Goal: Task Accomplishment & Management: Manage account settings

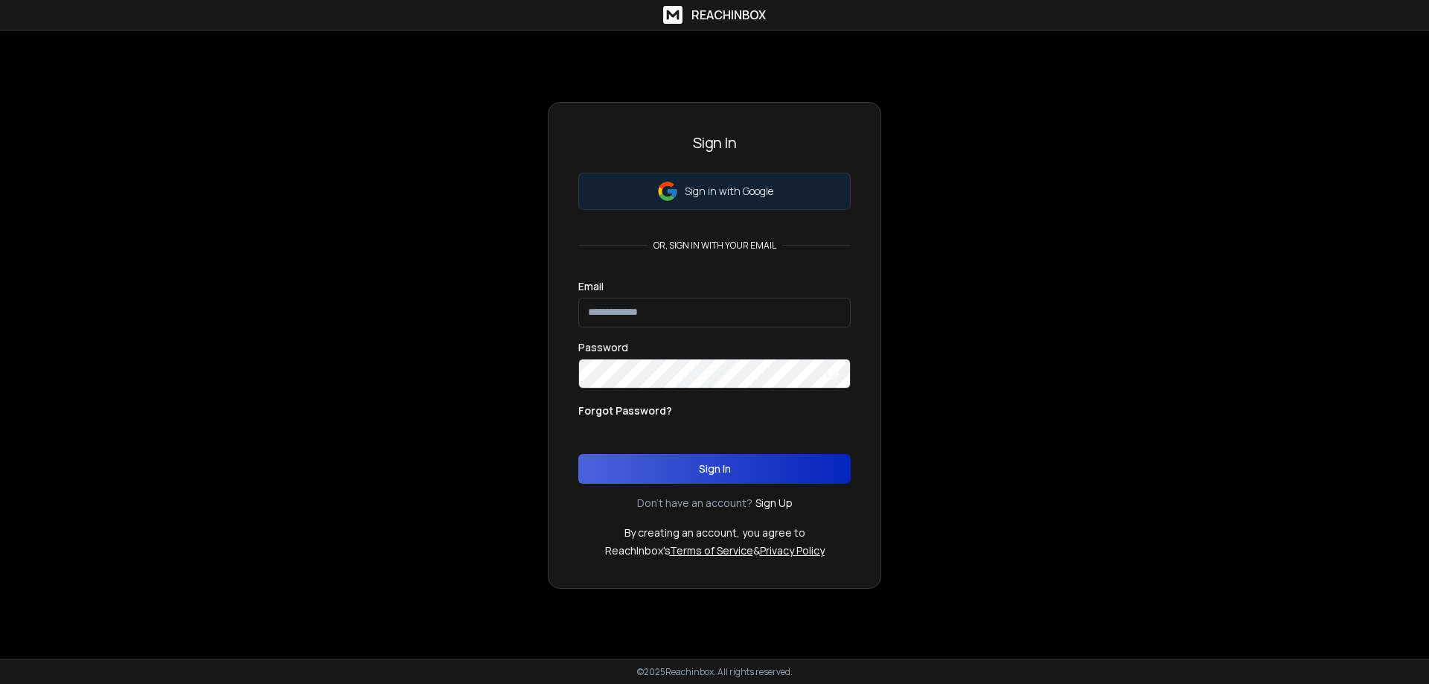
click at [720, 192] on p "Sign in with Google" at bounding box center [729, 191] width 89 height 15
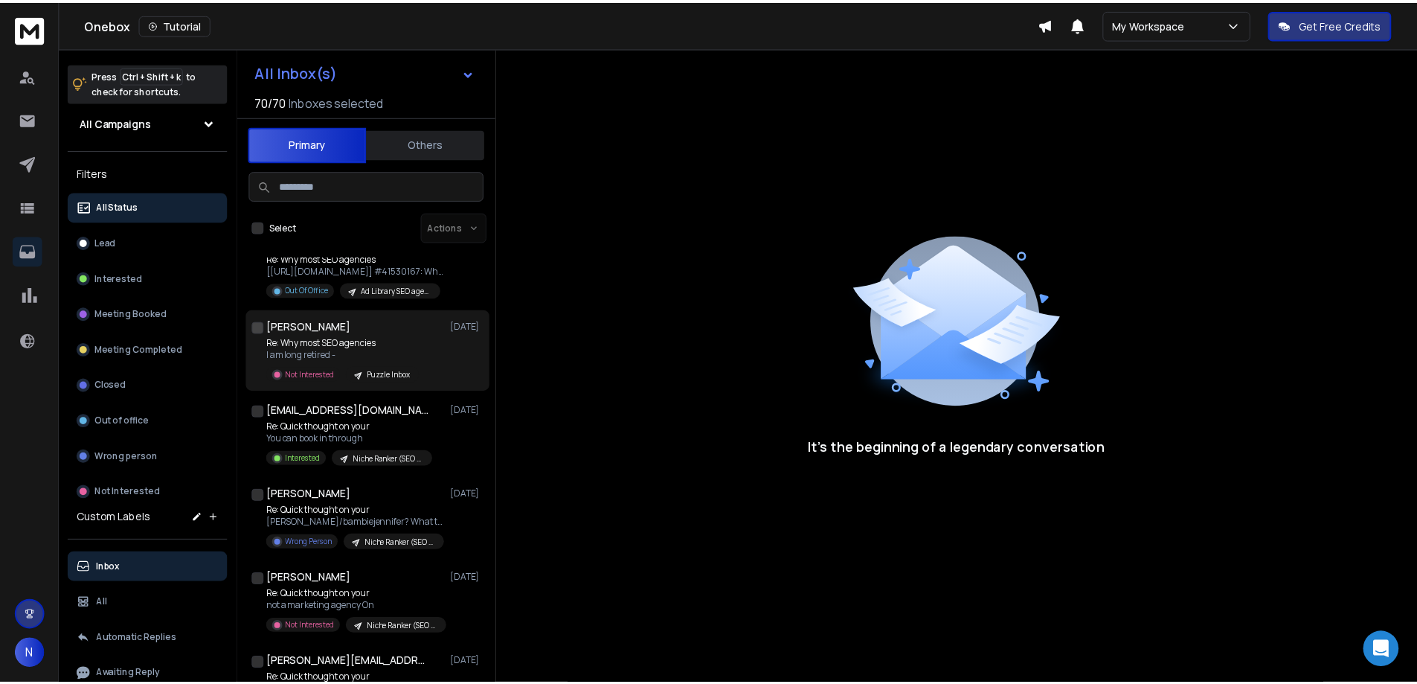
scroll to position [149, 0]
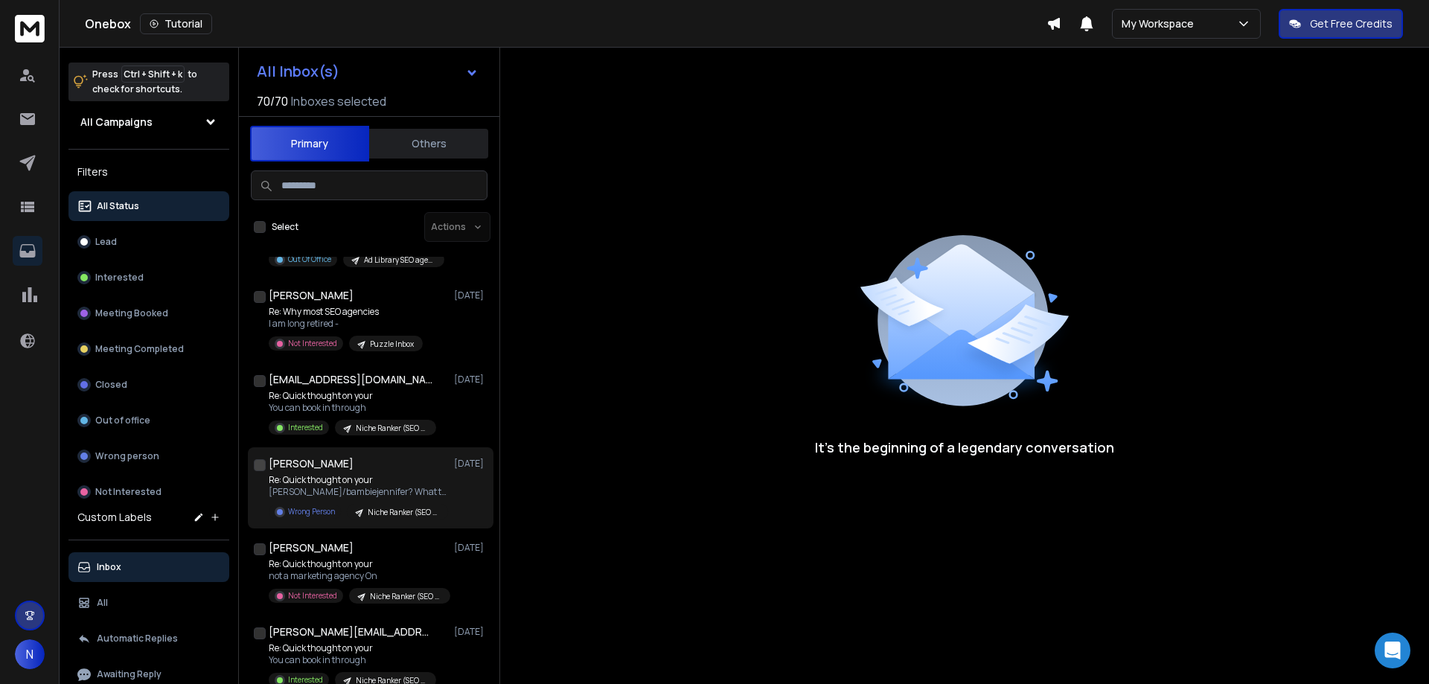
click at [329, 475] on p "Re: Quick thought on your" at bounding box center [358, 480] width 179 height 12
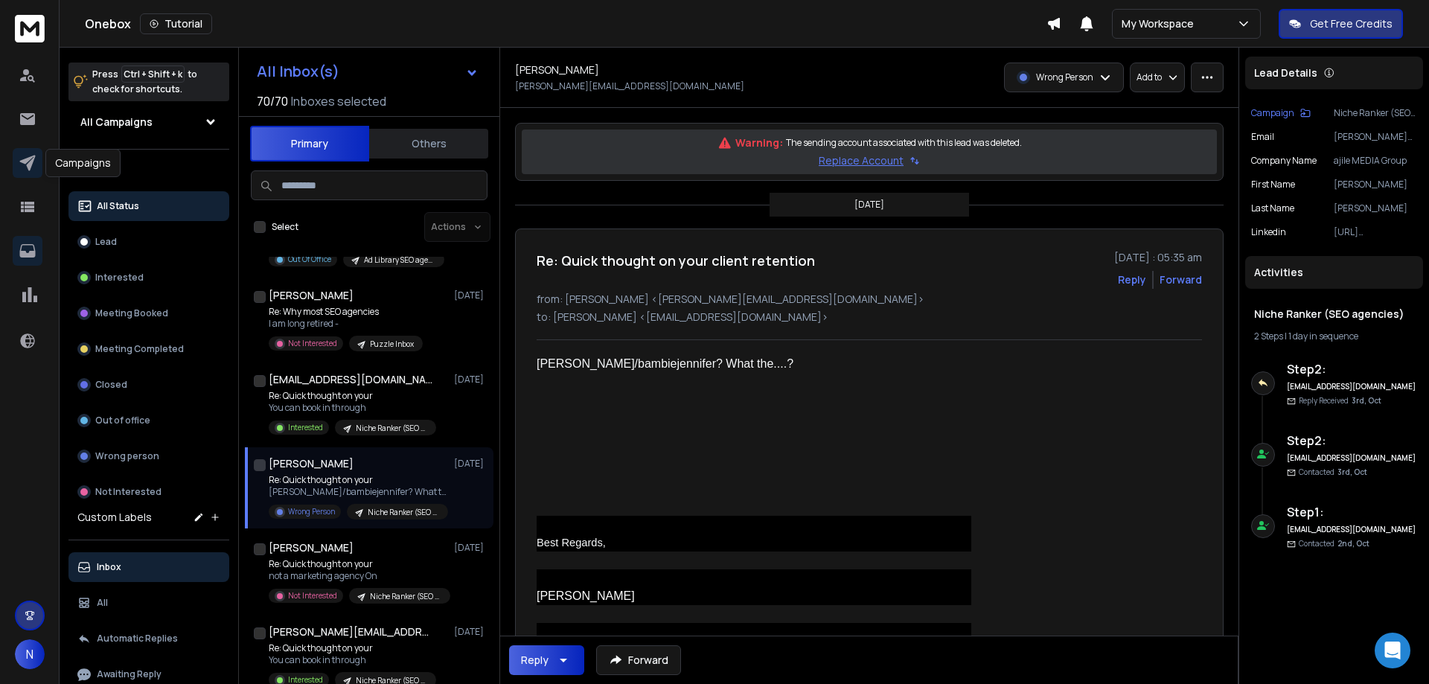
click at [15, 158] on link at bounding box center [28, 163] width 30 height 30
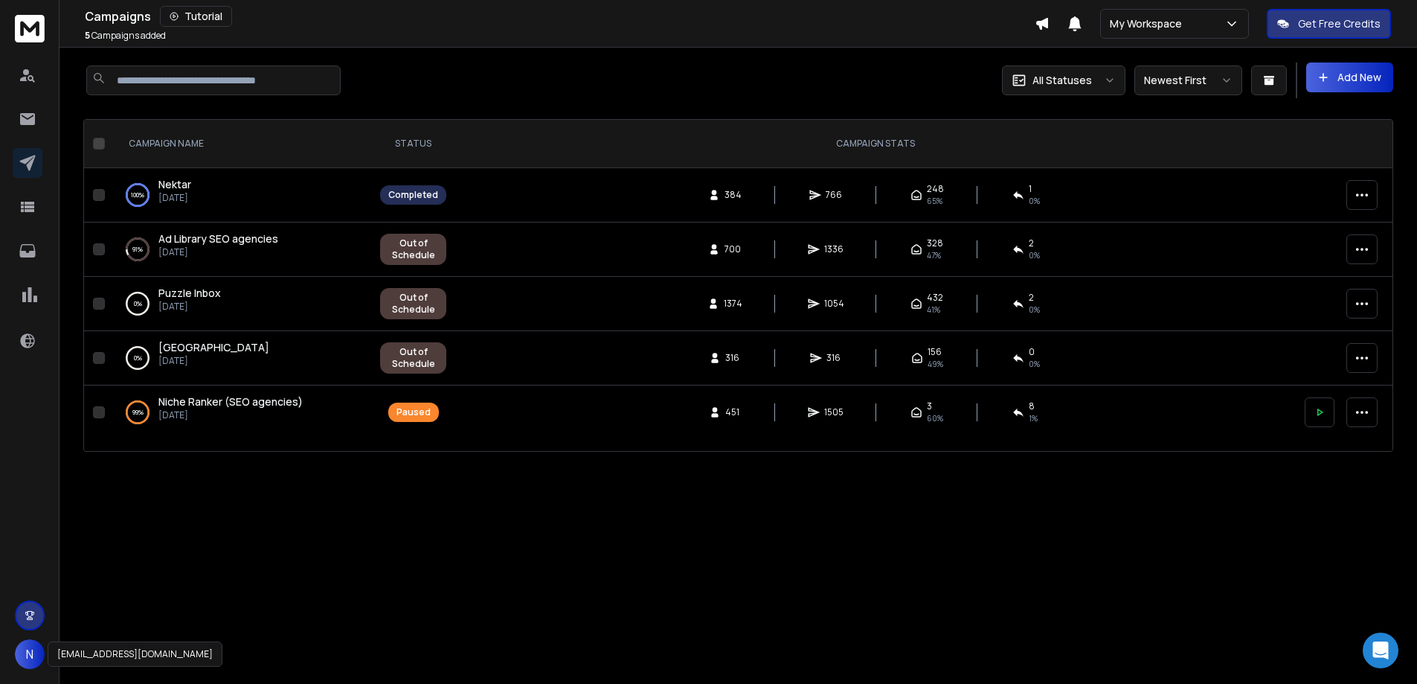
click at [15, 653] on span "N" at bounding box center [30, 654] width 30 height 30
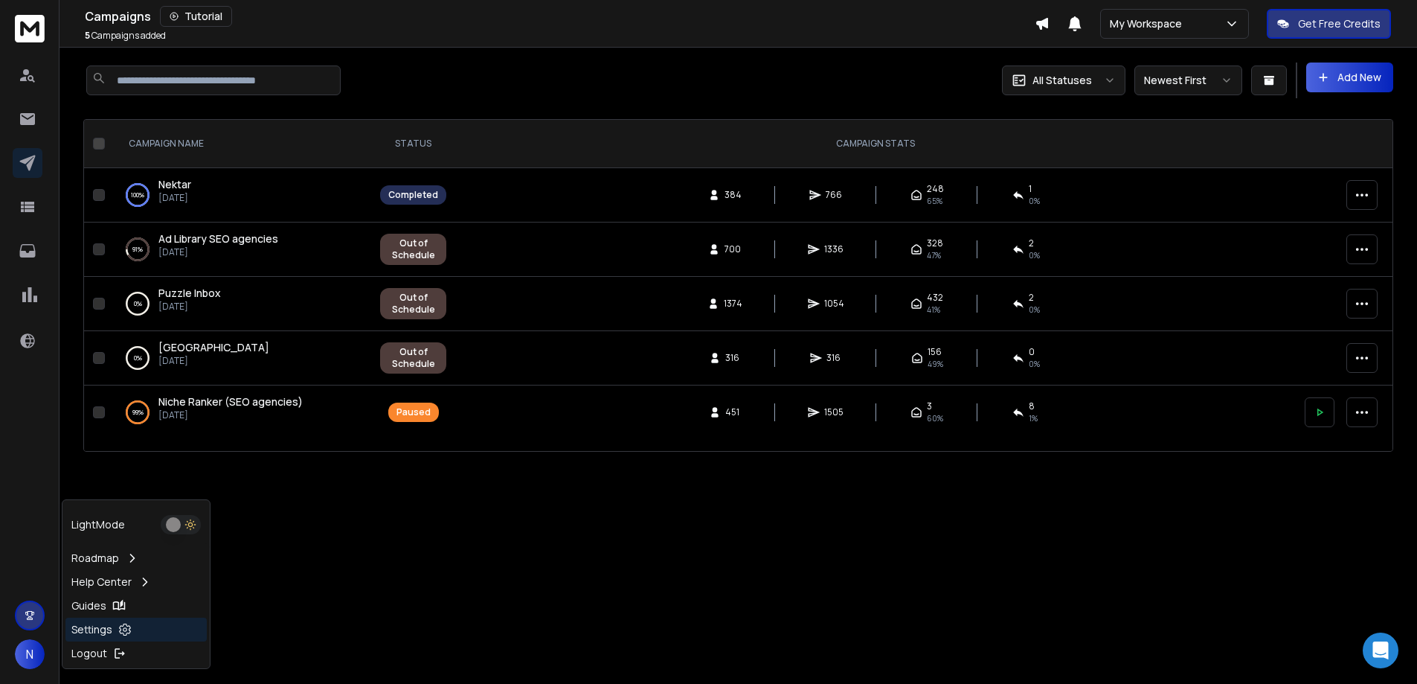
click at [101, 626] on p "Settings" at bounding box center [91, 629] width 41 height 15
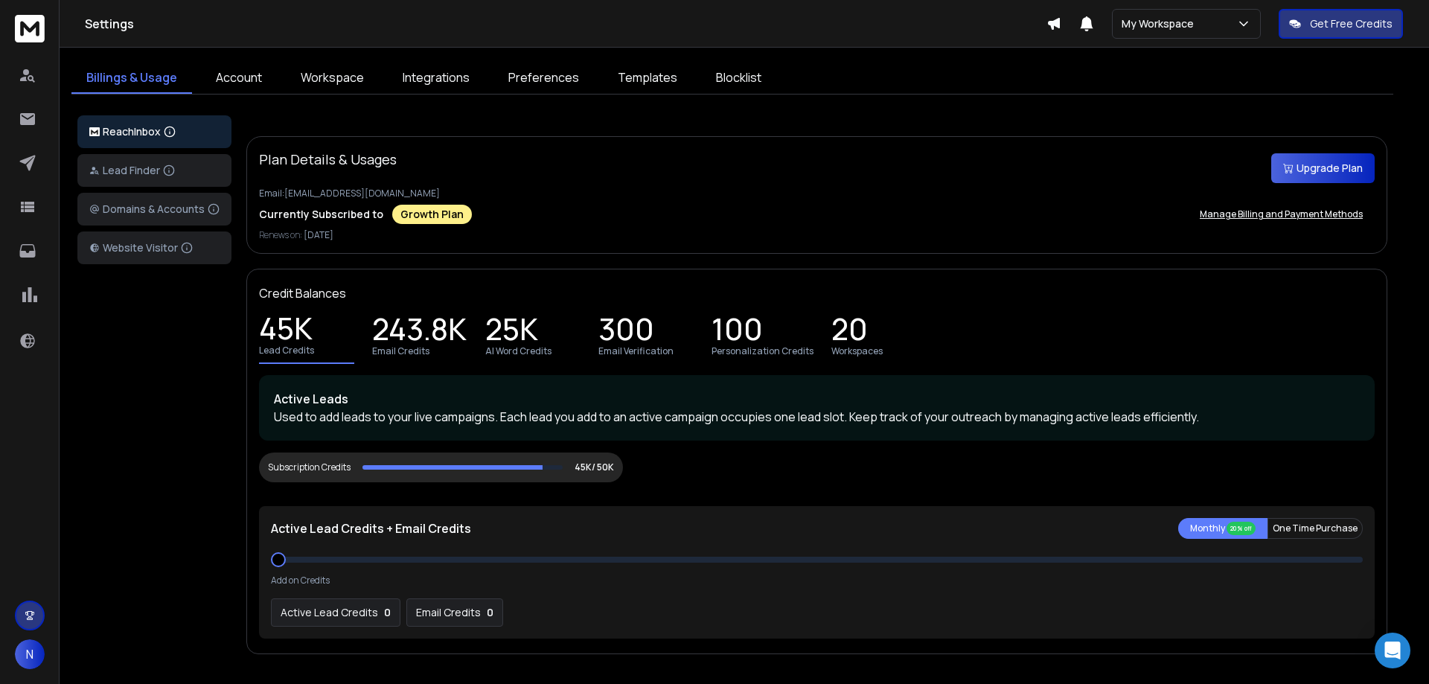
click at [317, 70] on link "Workspace" at bounding box center [332, 78] width 93 height 31
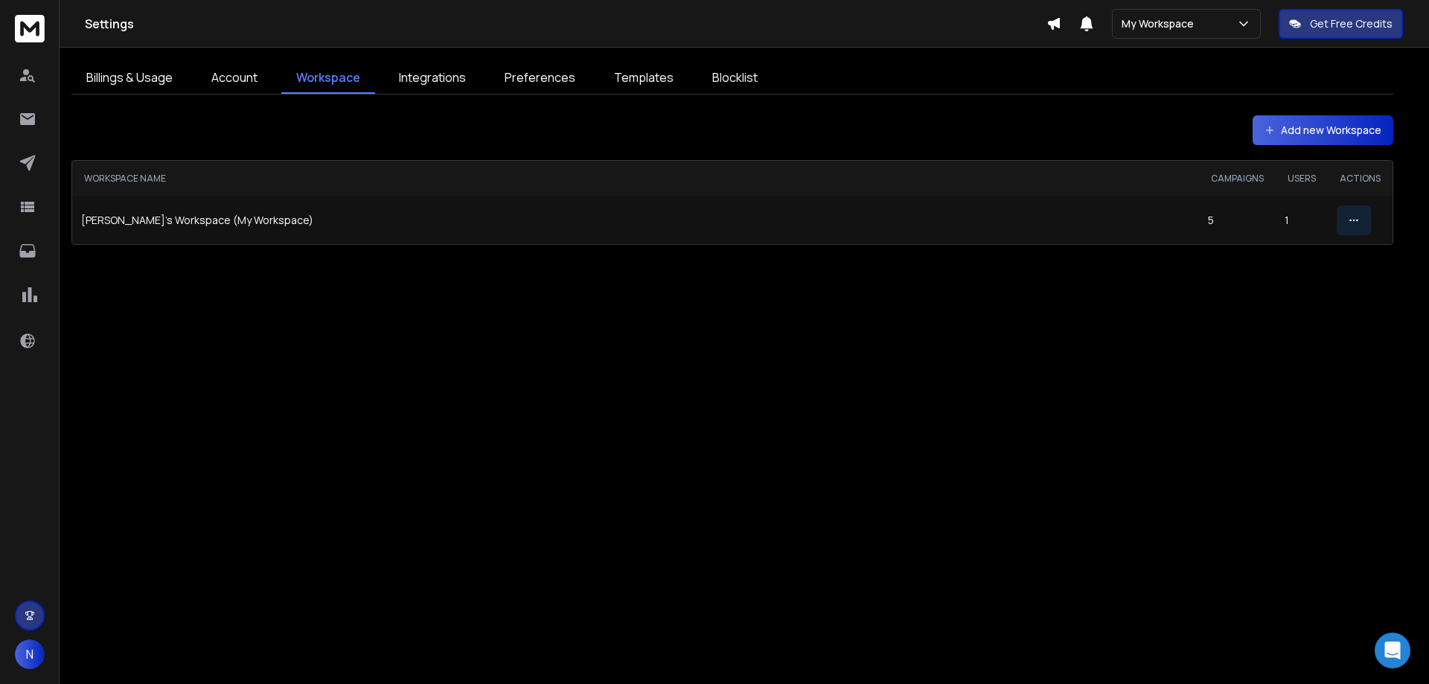
click at [1351, 222] on icon "button" at bounding box center [1353, 220] width 10 height 10
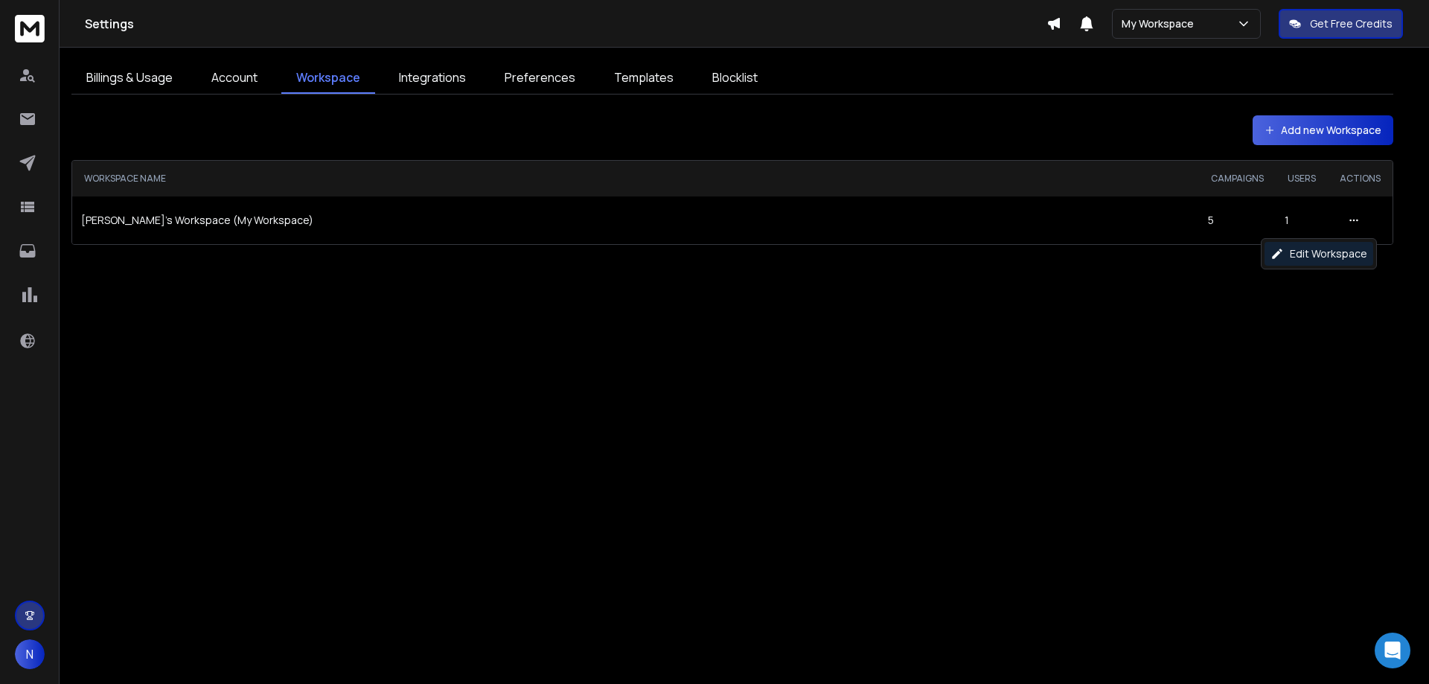
click at [1321, 244] on div "Edit Workspace" at bounding box center [1318, 254] width 109 height 24
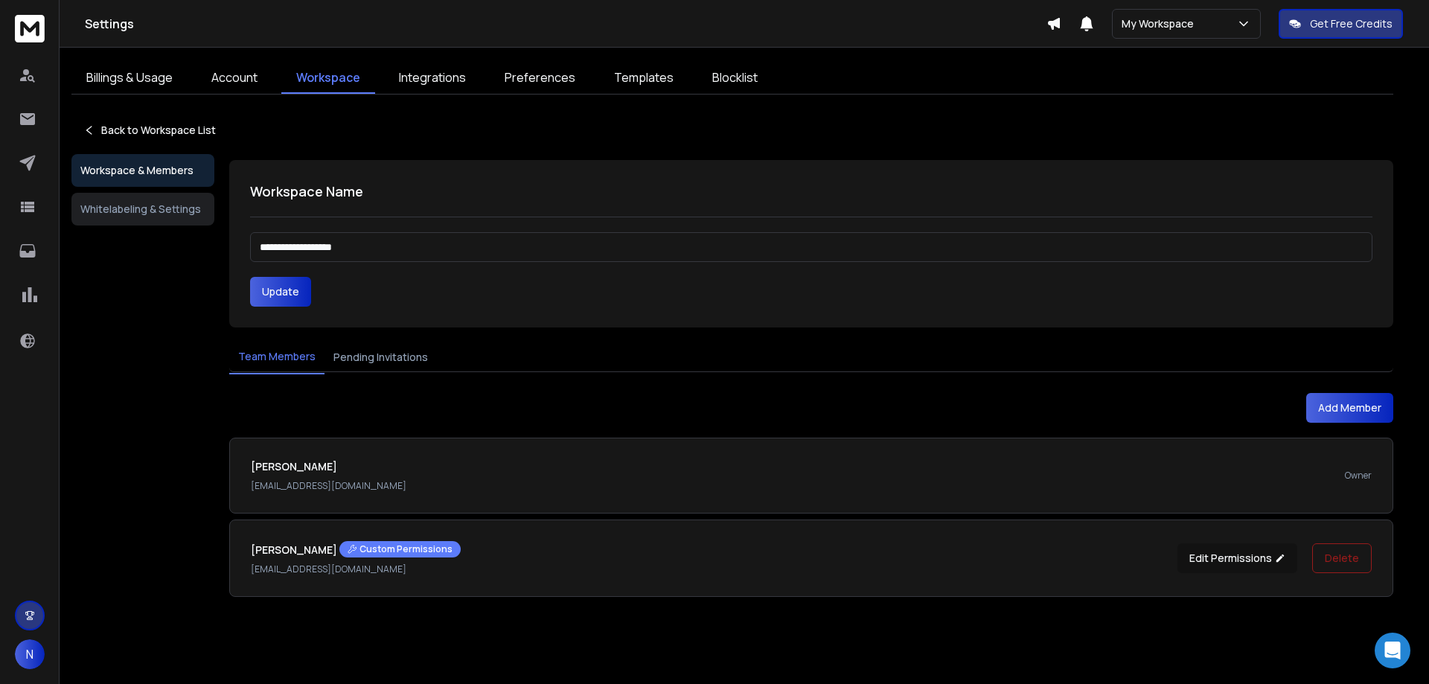
click at [1324, 403] on button "Add Member" at bounding box center [1349, 408] width 87 height 30
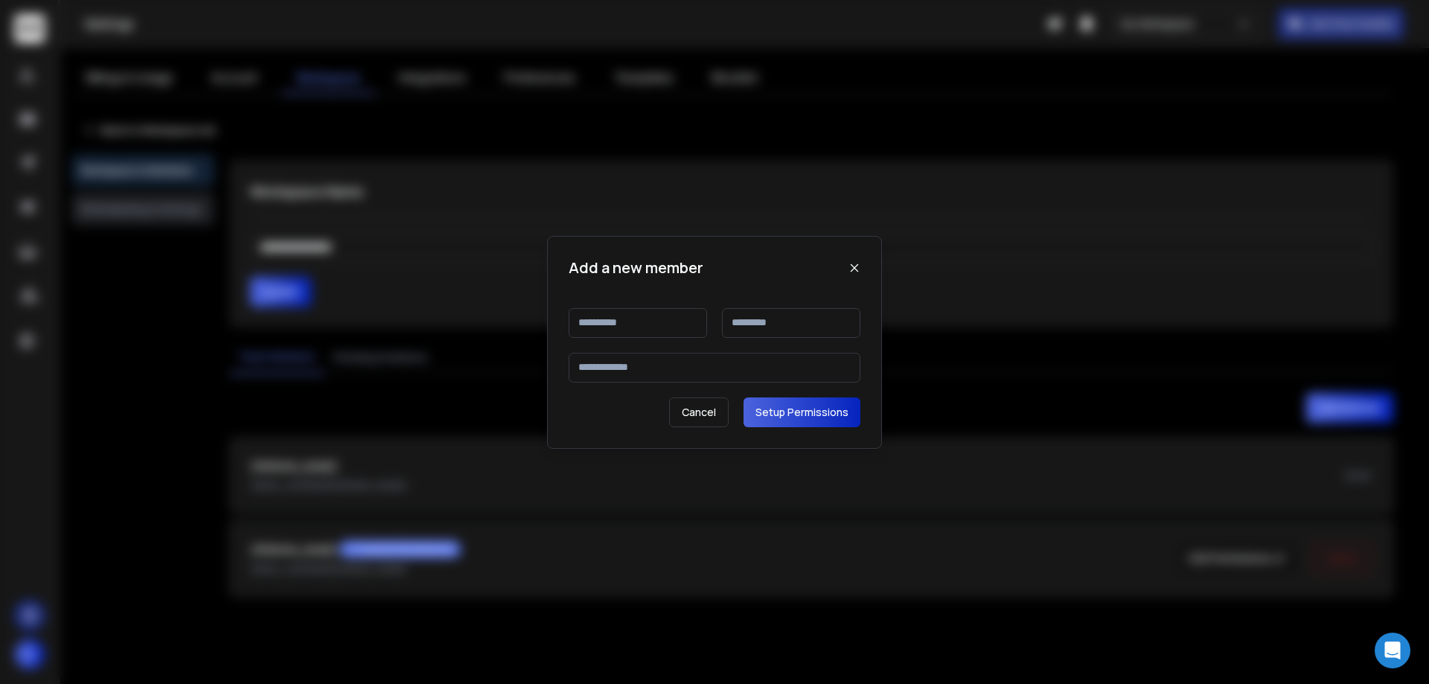
click at [845, 264] on div "Add a new member" at bounding box center [714, 267] width 292 height 21
click at [847, 264] on div "Add a new member" at bounding box center [714, 267] width 292 height 21
click at [849, 264] on icon at bounding box center [854, 268] width 12 height 12
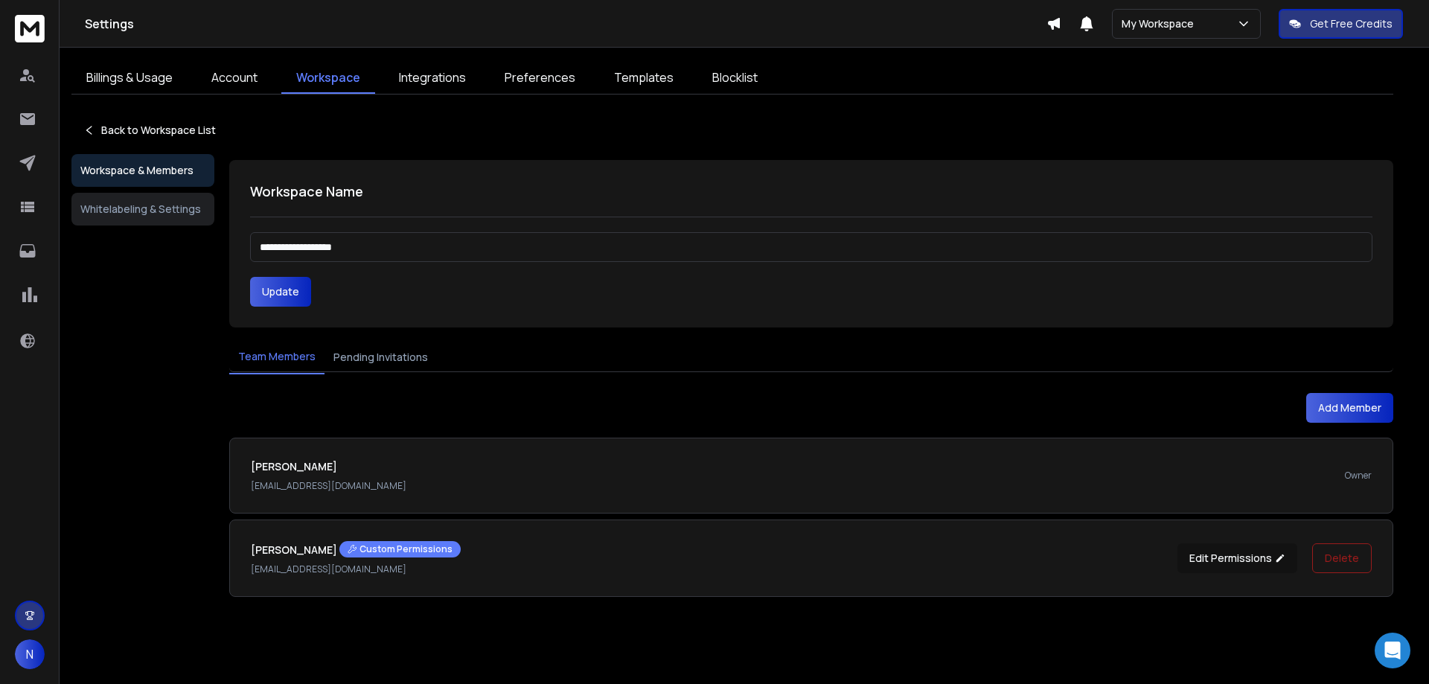
click at [1339, 403] on button "Add Member" at bounding box center [1349, 408] width 87 height 30
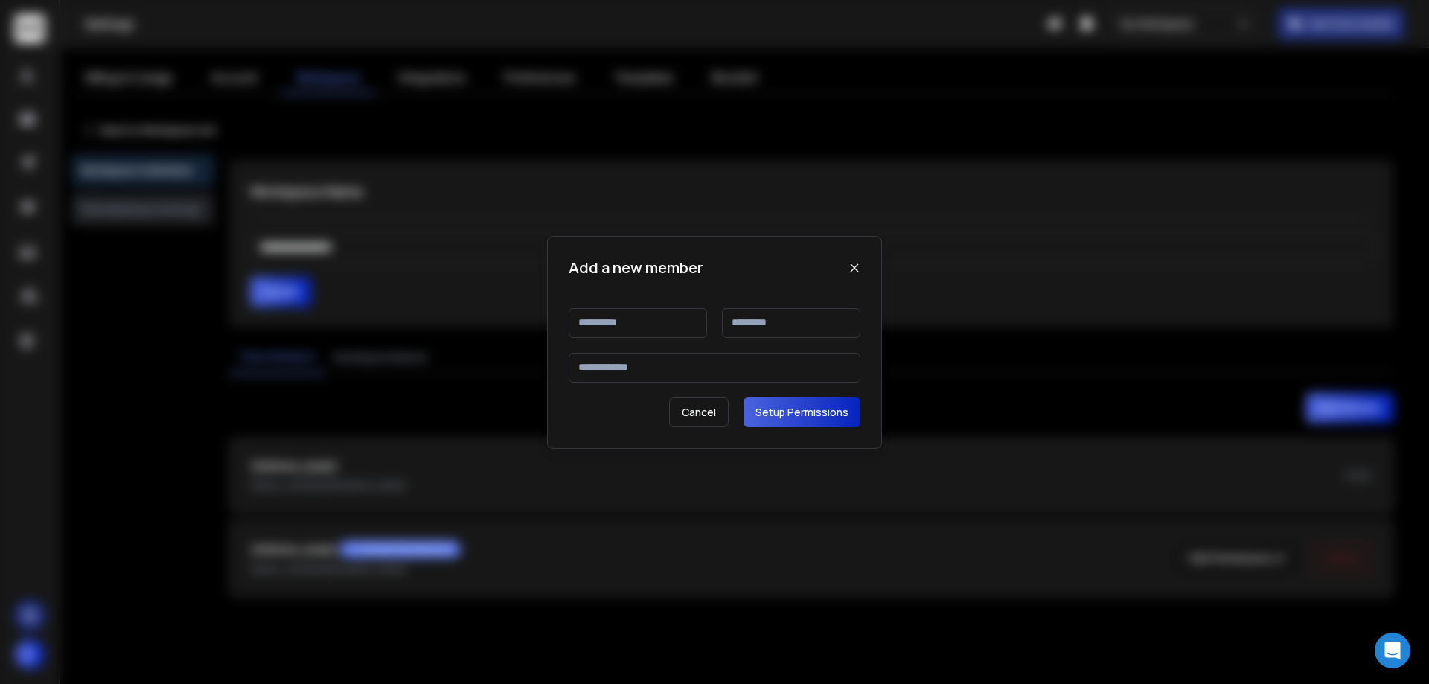
click at [673, 334] on input at bounding box center [637, 323] width 138 height 30
type input "****"
click at [733, 314] on input at bounding box center [791, 323] width 138 height 30
drag, startPoint x: 765, startPoint y: 326, endPoint x: 580, endPoint y: 353, distance: 187.2
click at [580, 353] on div "**** ** Cancel Setup Permissions" at bounding box center [714, 367] width 292 height 119
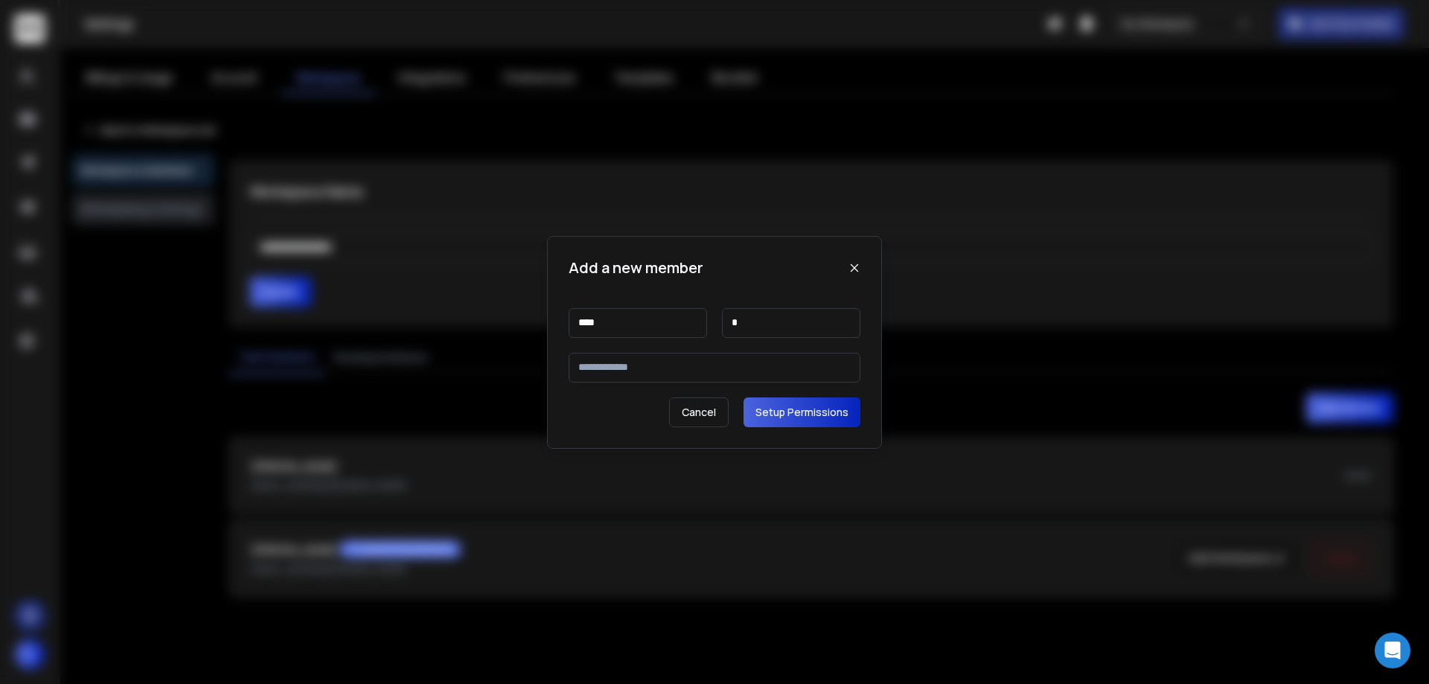
type input "*******"
click at [693, 367] on input at bounding box center [714, 368] width 292 height 30
type input "**********"
click at [813, 413] on button "Setup Permissions" at bounding box center [801, 412] width 117 height 30
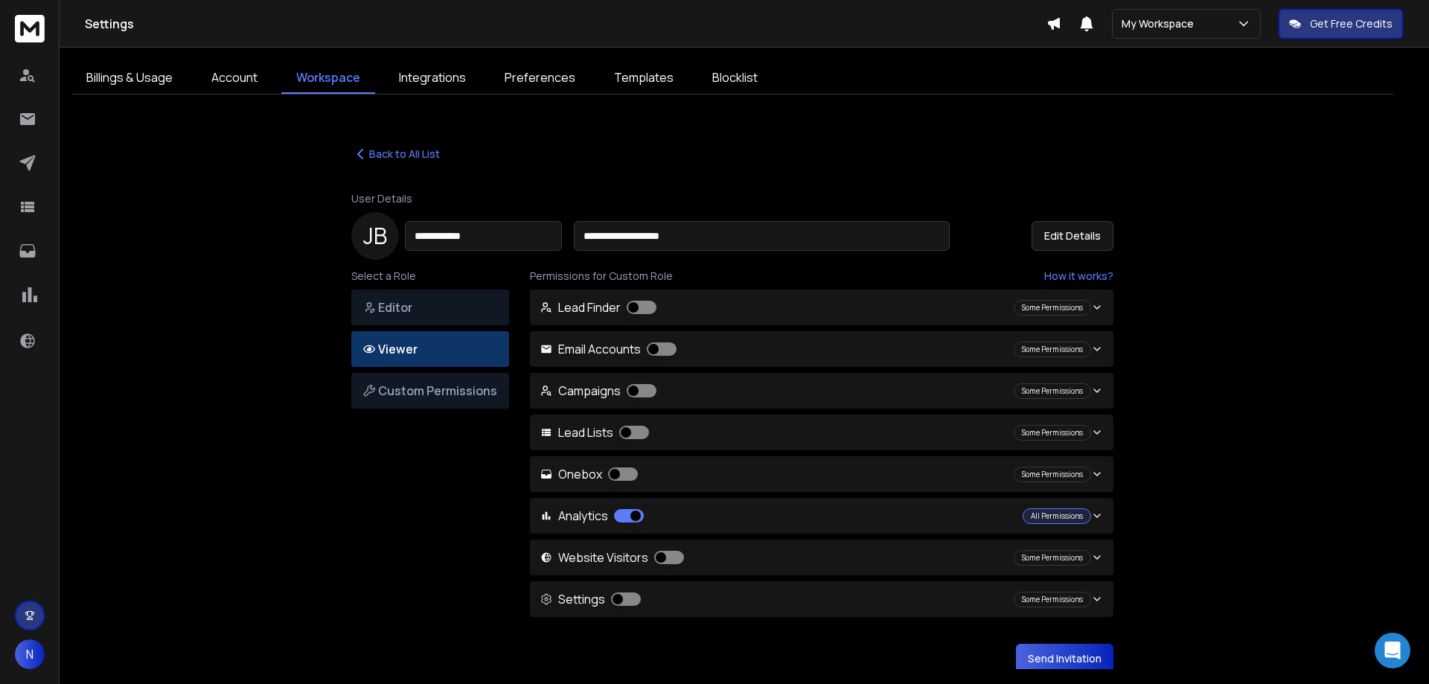
click at [638, 310] on button "button" at bounding box center [641, 307] width 30 height 13
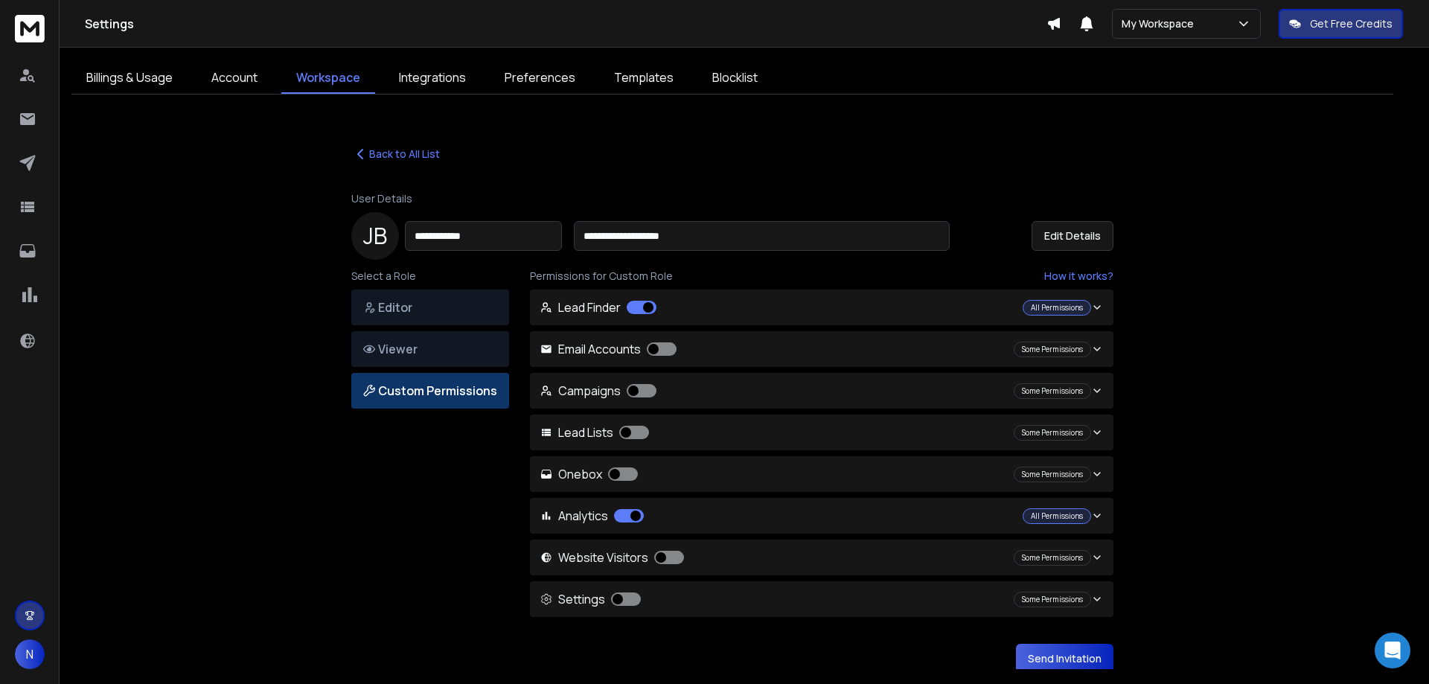
click at [659, 349] on button "button" at bounding box center [662, 348] width 30 height 13
click at [478, 310] on p "Editor" at bounding box center [430, 307] width 134 height 18
click at [374, 310] on button "Editor" at bounding box center [368, 307] width 12 height 37
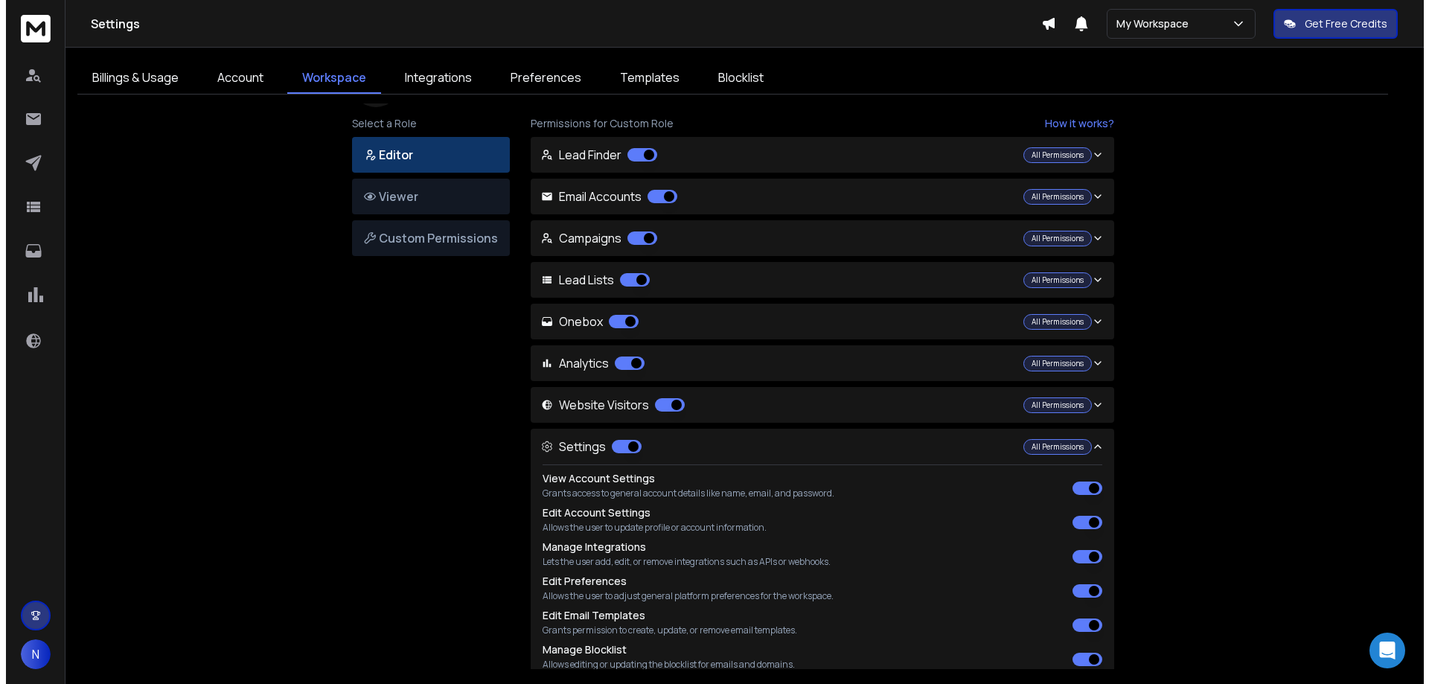
scroll to position [252, 0]
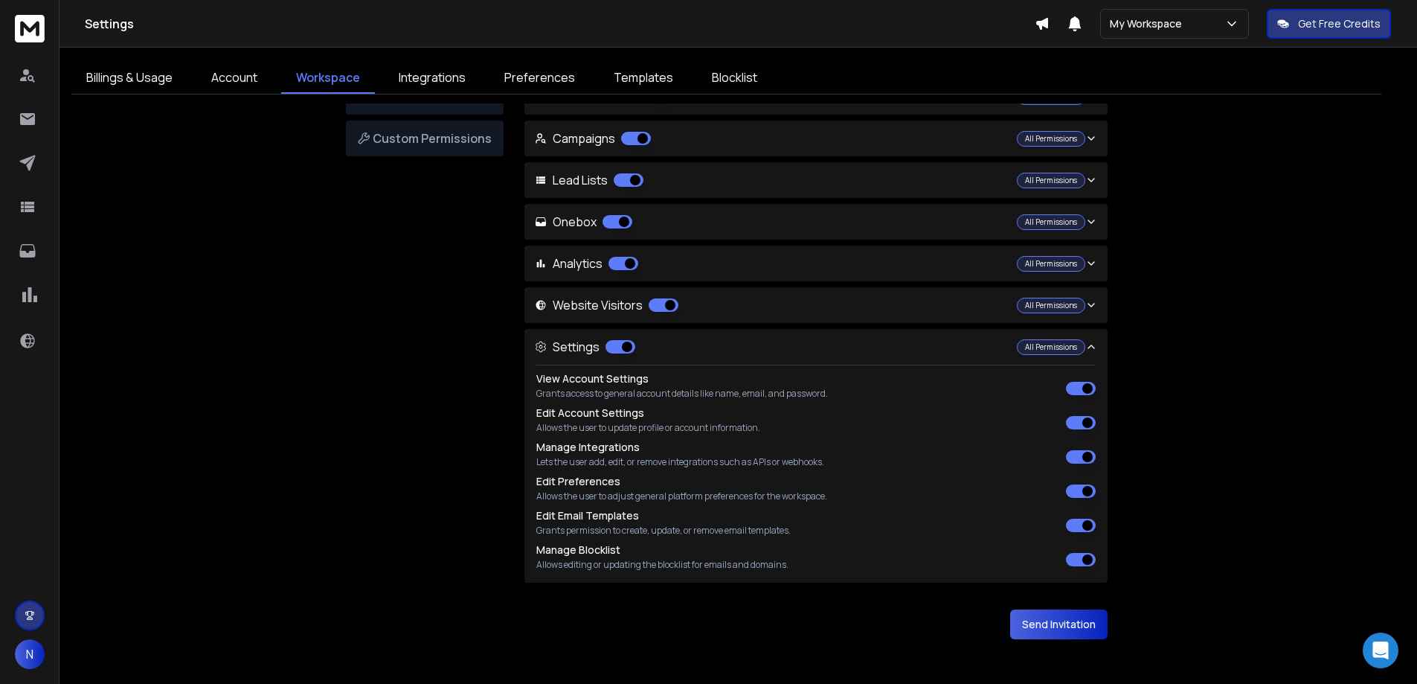
click at [1063, 624] on button "Send Invitation" at bounding box center [1058, 624] width 97 height 30
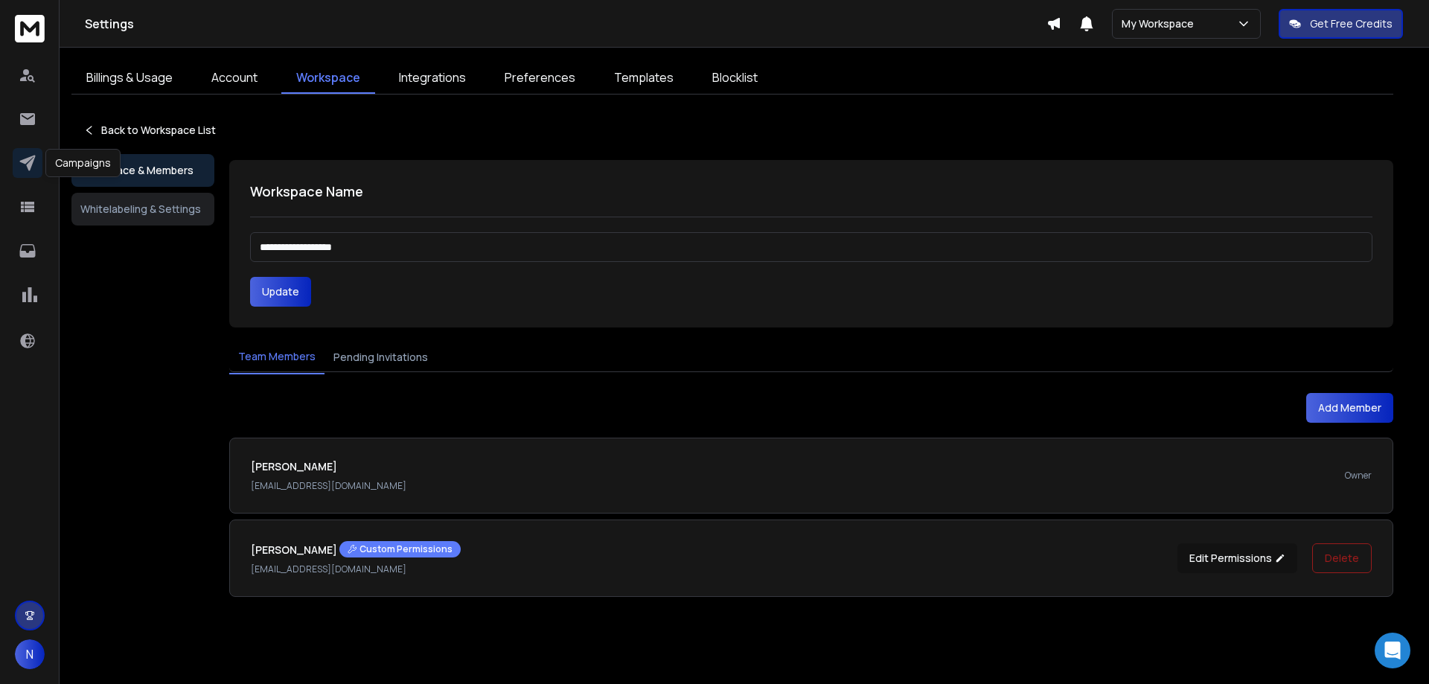
click at [25, 157] on icon at bounding box center [28, 163] width 18 height 18
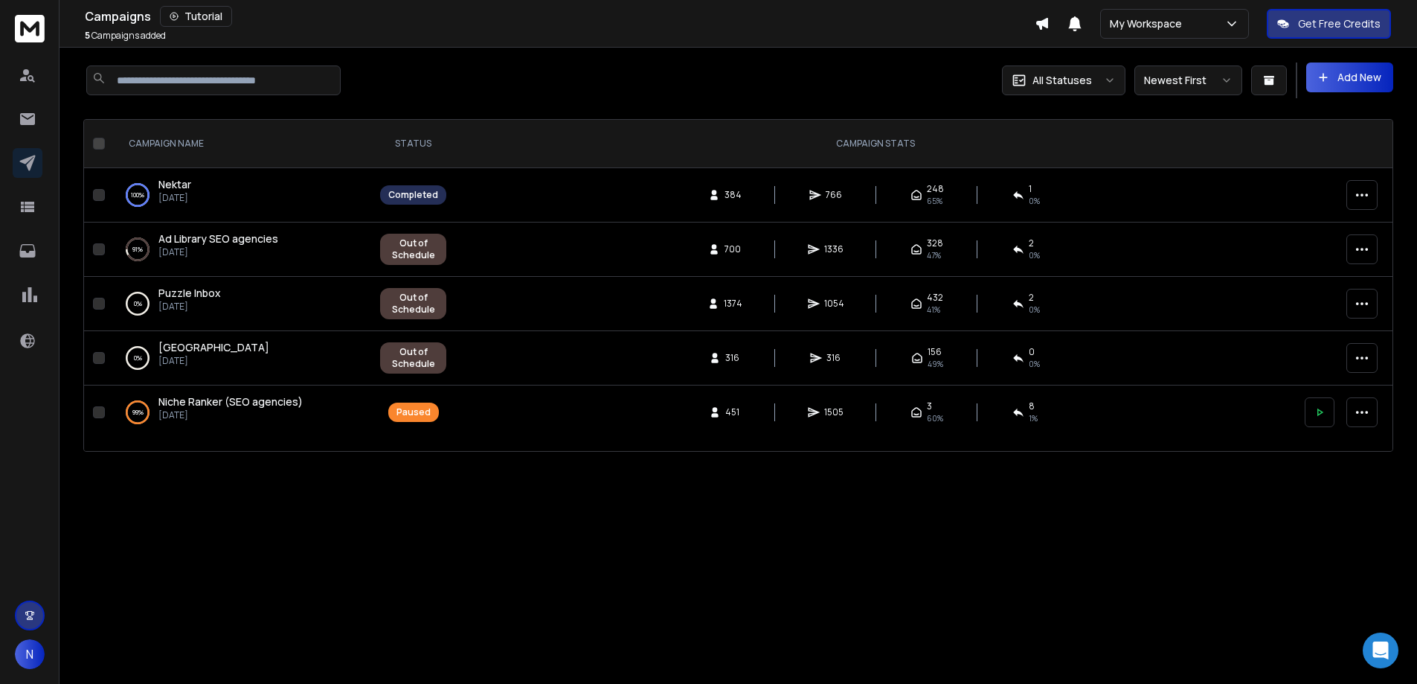
click at [828, 97] on div "Campaigns 5 Campaigns Added All Statuses Newest First Add New" at bounding box center [1067, 81] width 656 height 36
